Goal: Task Accomplishment & Management: Complete application form

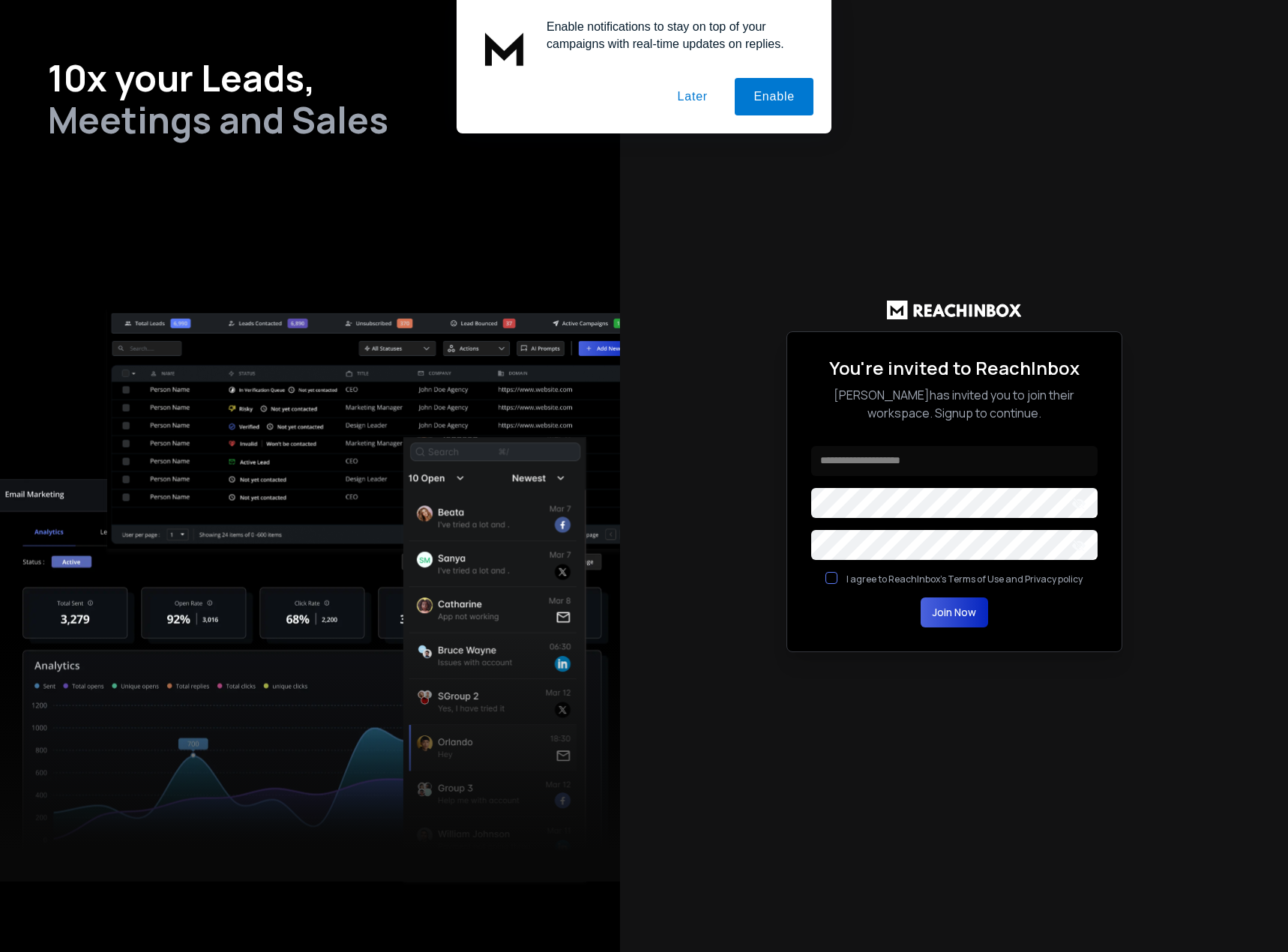
click at [1167, 542] on div "**********" at bounding box center [954, 476] width 668 height 952
click at [834, 581] on button "I agree to ReachInbox's Terms of Use and Privacy policy" at bounding box center [831, 577] width 12 height 12
click at [954, 607] on button "Join Now" at bounding box center [954, 612] width 67 height 30
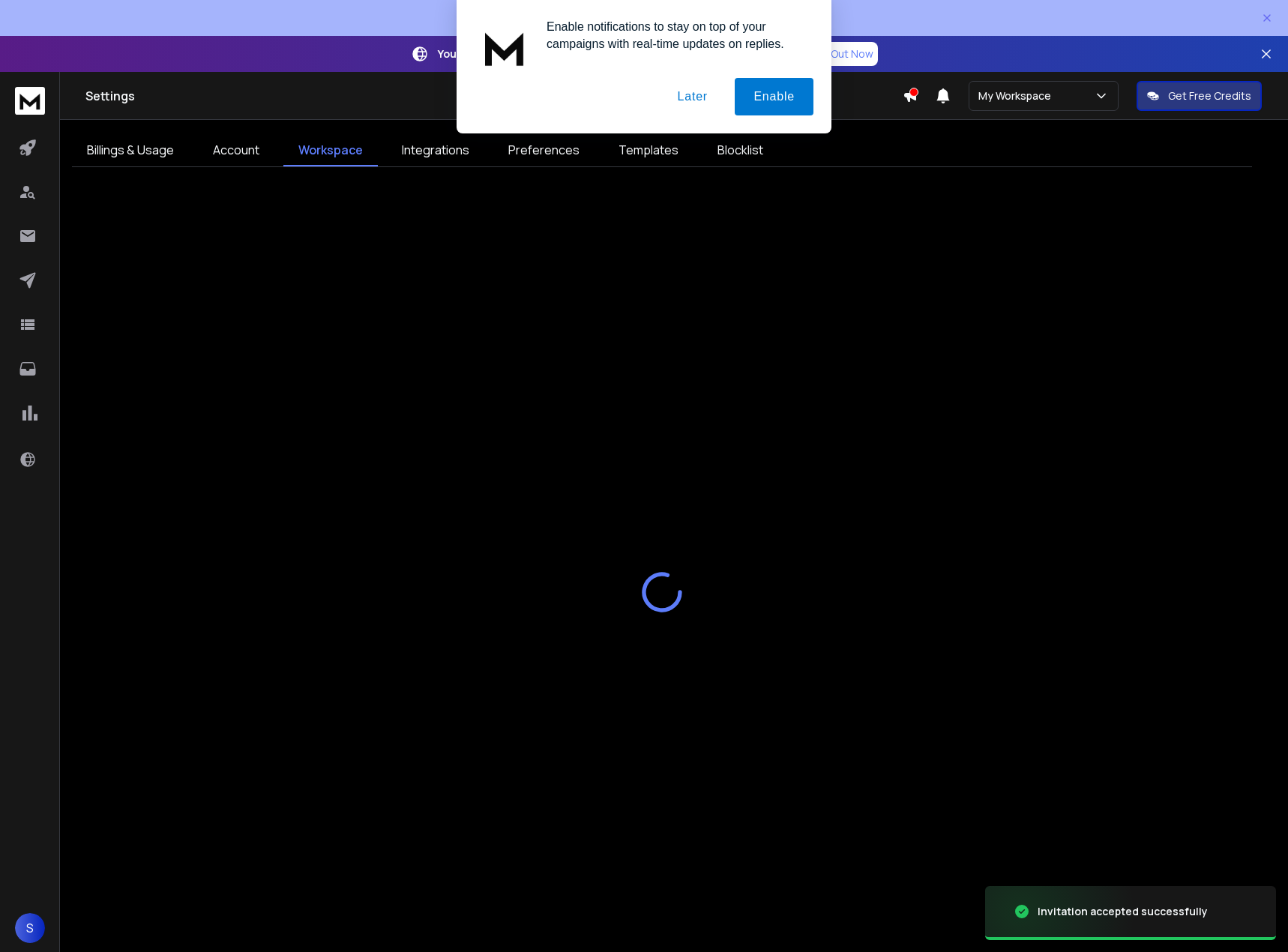
click at [702, 96] on button "Later" at bounding box center [691, 97] width 67 height 37
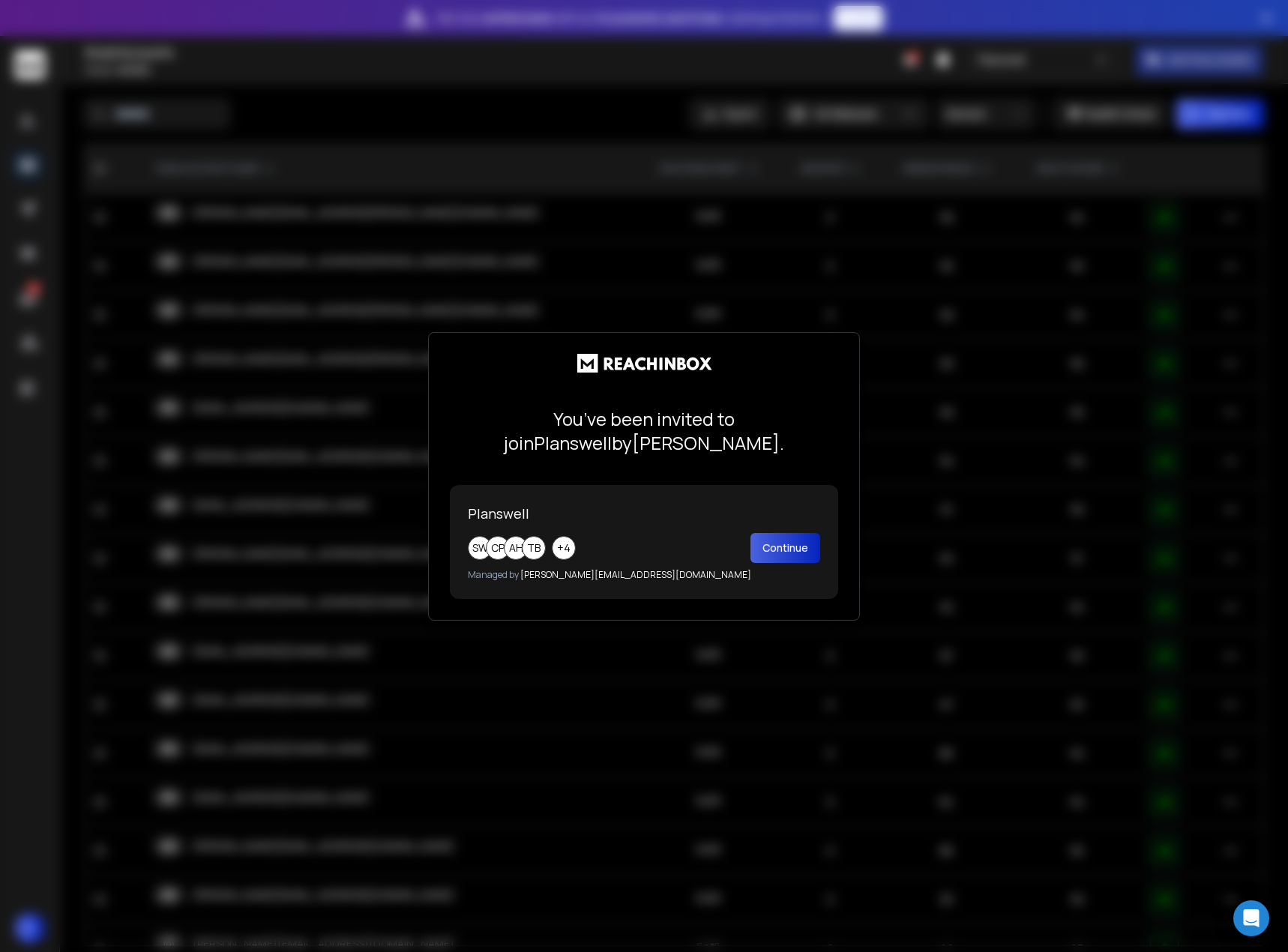
click at [793, 546] on button "Continue" at bounding box center [786, 548] width 70 height 30
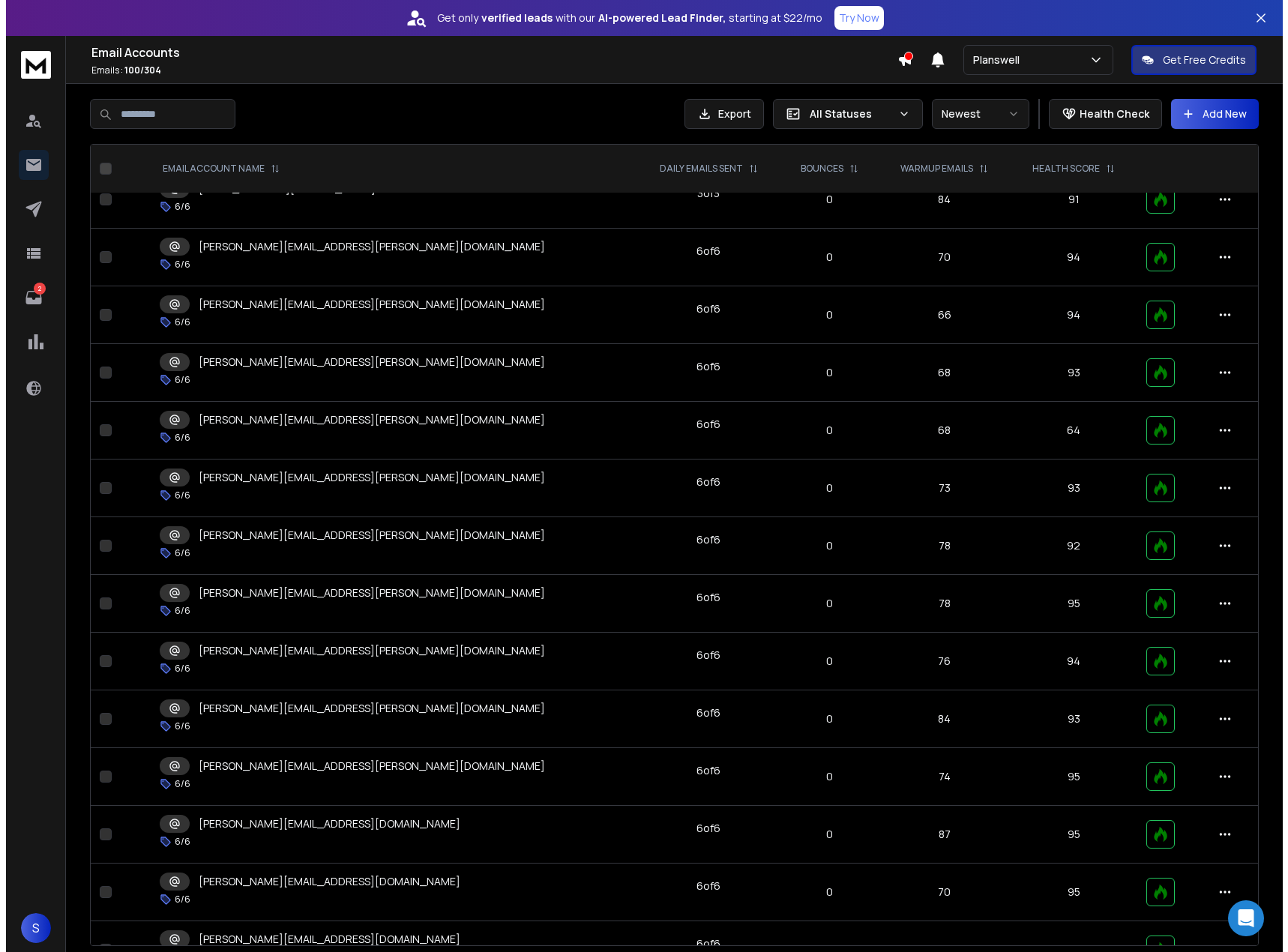
scroll to position [2582, 0]
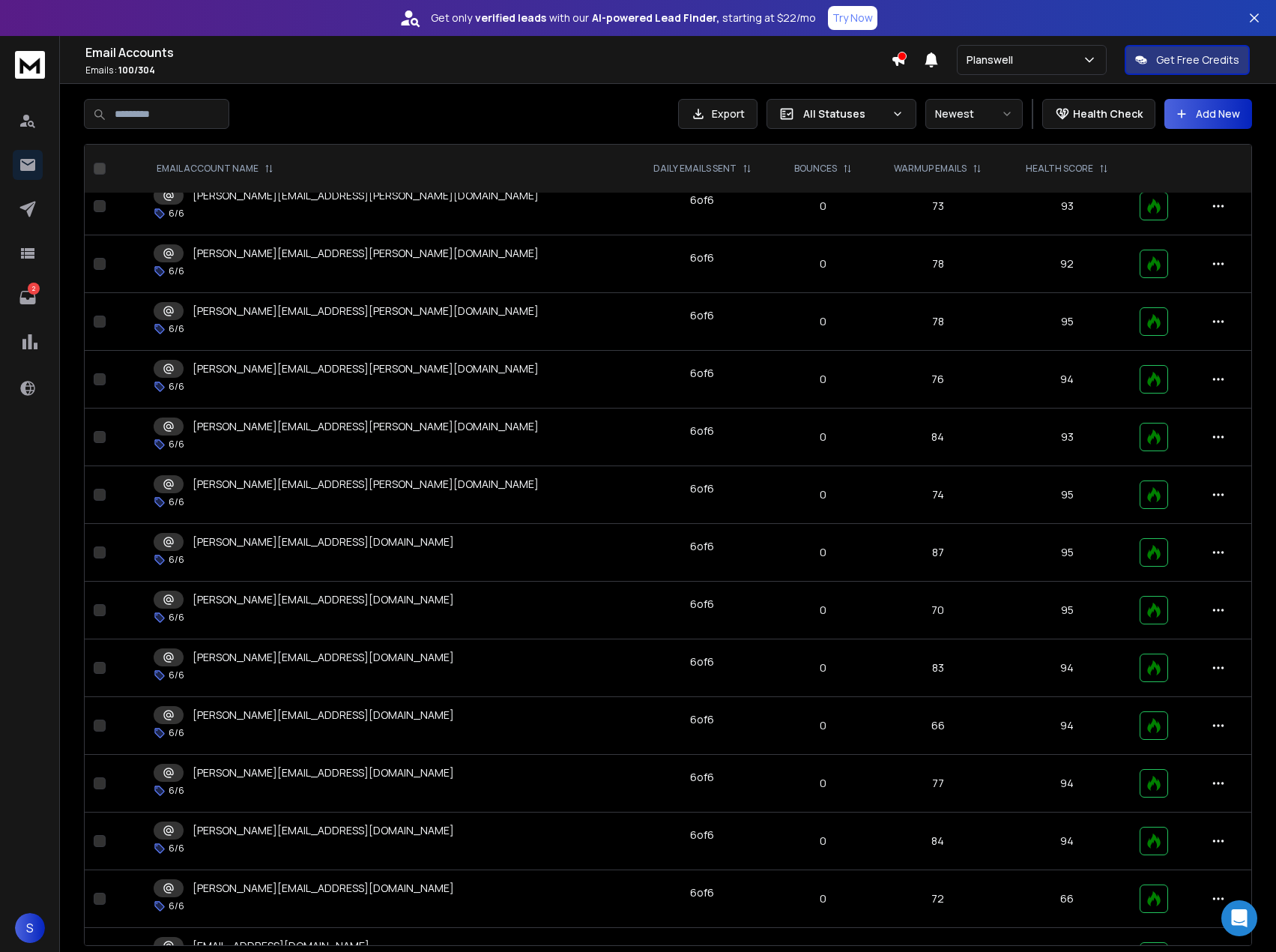
click at [557, 314] on div "[PERSON_NAME][EMAIL_ADDRESS][PERSON_NAME][DOMAIN_NAME]" at bounding box center [386, 312] width 467 height 18
